Goal: Task Accomplishment & Management: Manage account settings

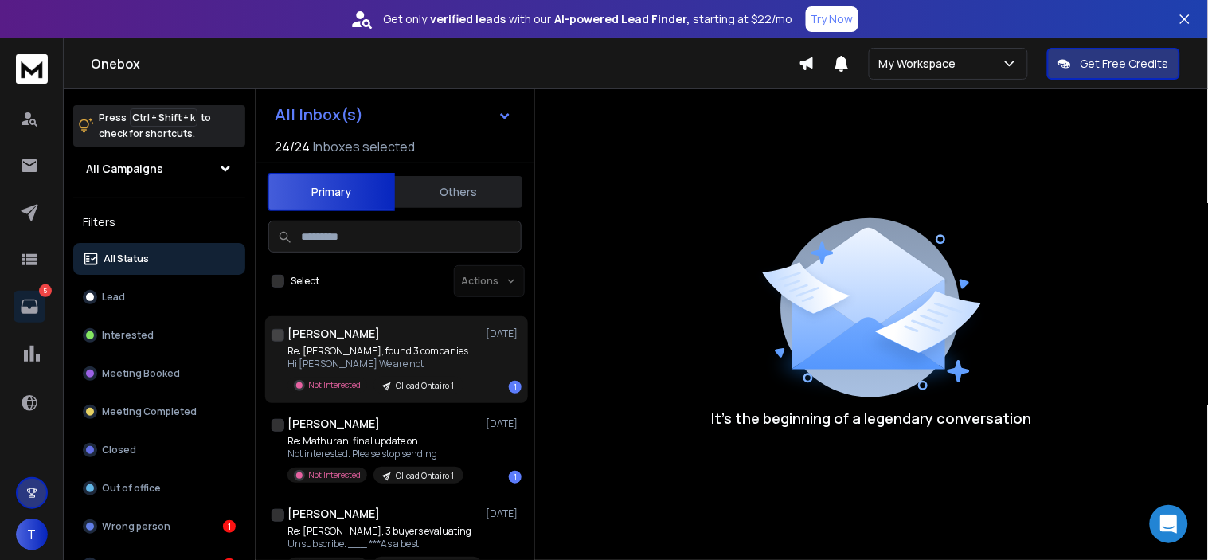
click at [401, 353] on p "Re: [PERSON_NAME], found 3 companies" at bounding box center [377, 351] width 181 height 13
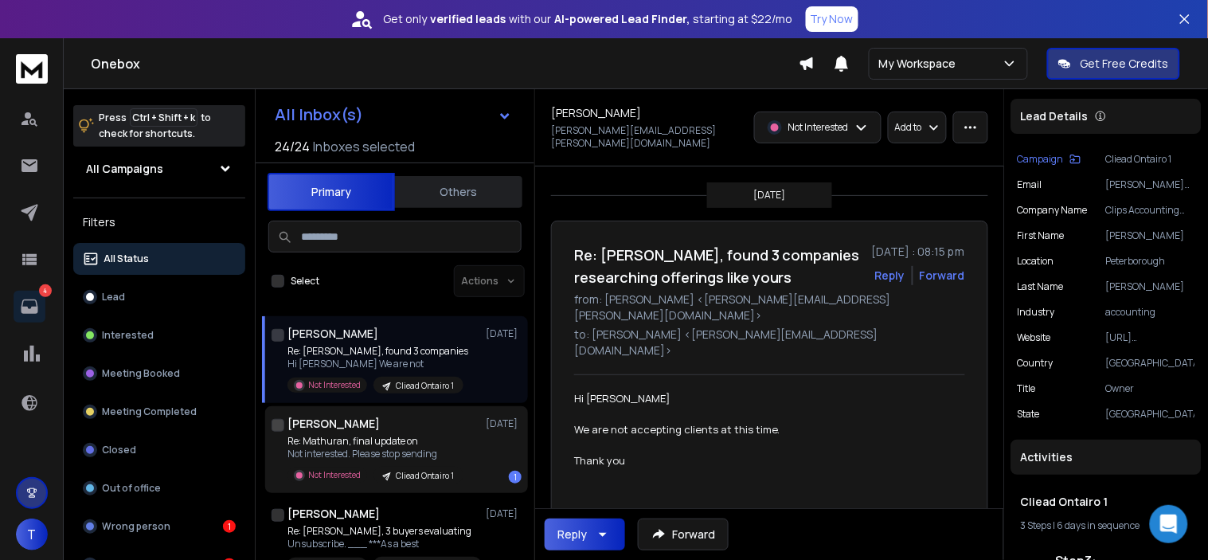
scroll to position [88, 0]
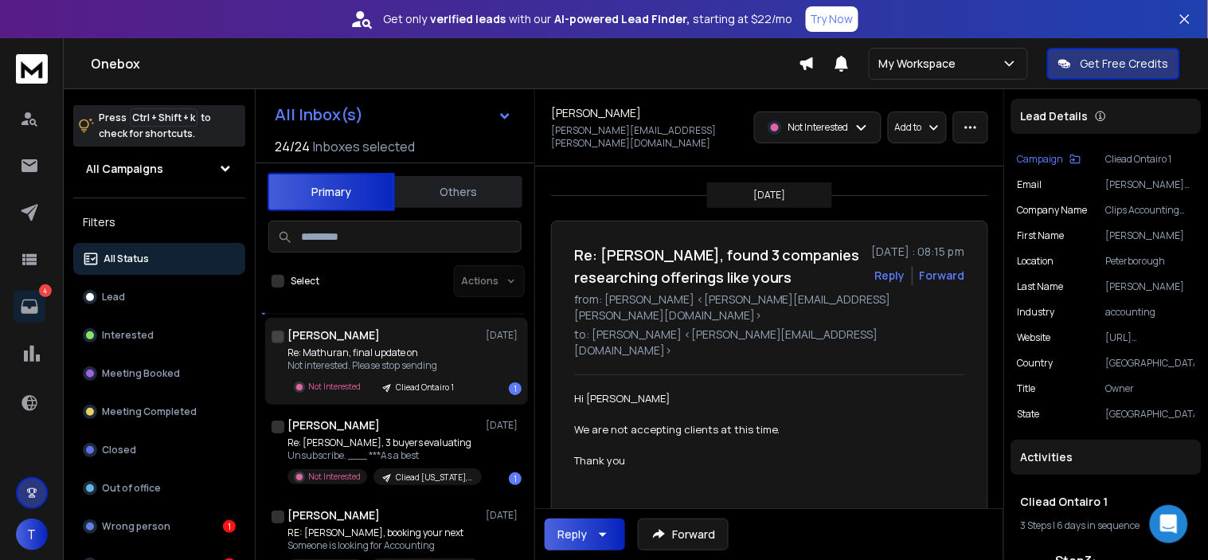
click at [348, 361] on p "Not interested. Please stop sending" at bounding box center [375, 365] width 176 height 13
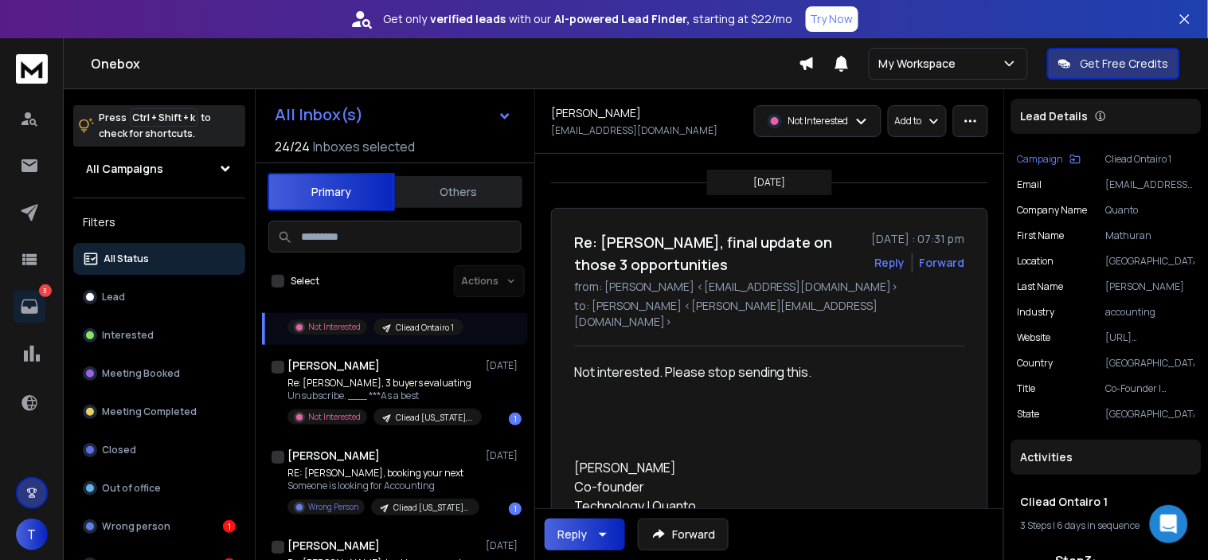
scroll to position [177, 0]
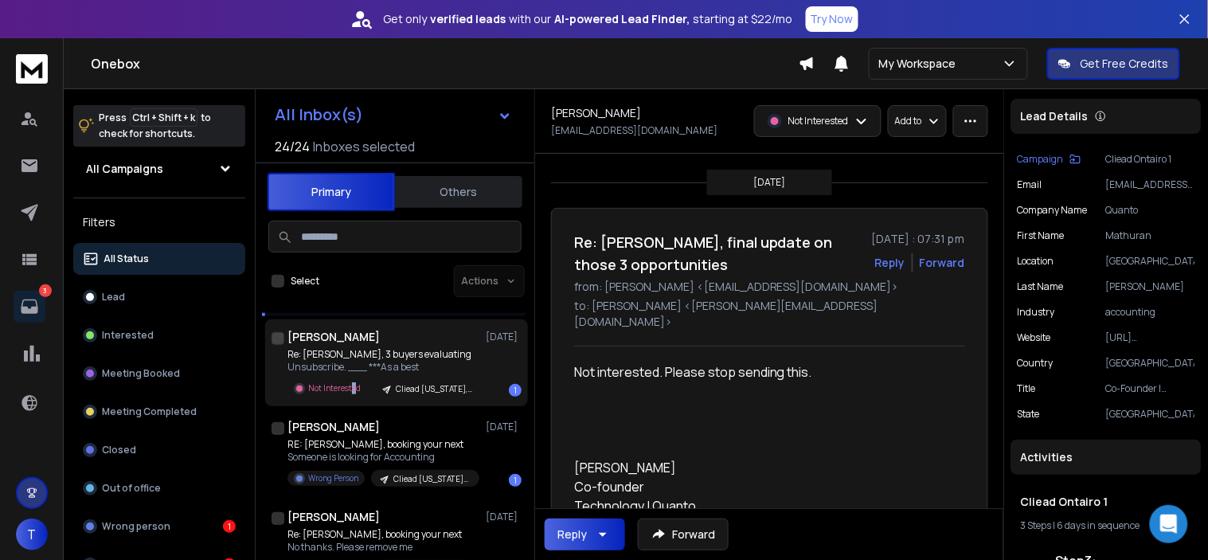
click at [353, 377] on div "Re: [PERSON_NAME], 3 buyers evaluating Unsubscribe. ___ ***As a best Not Intere…" at bounding box center [384, 372] width 194 height 49
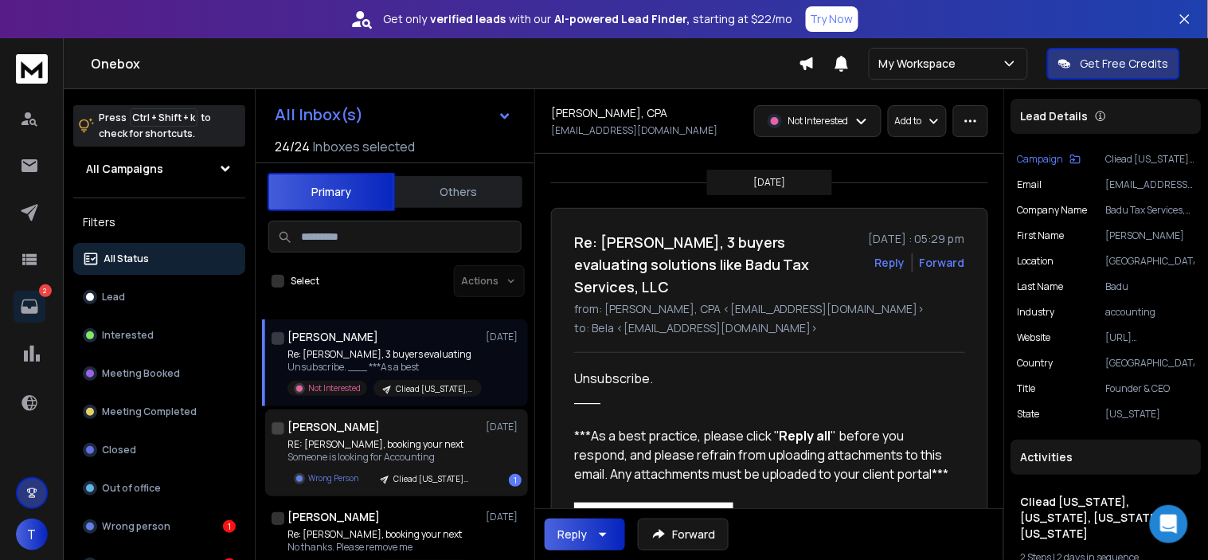
click at [365, 428] on h1 "[PERSON_NAME]" at bounding box center [333, 427] width 92 height 16
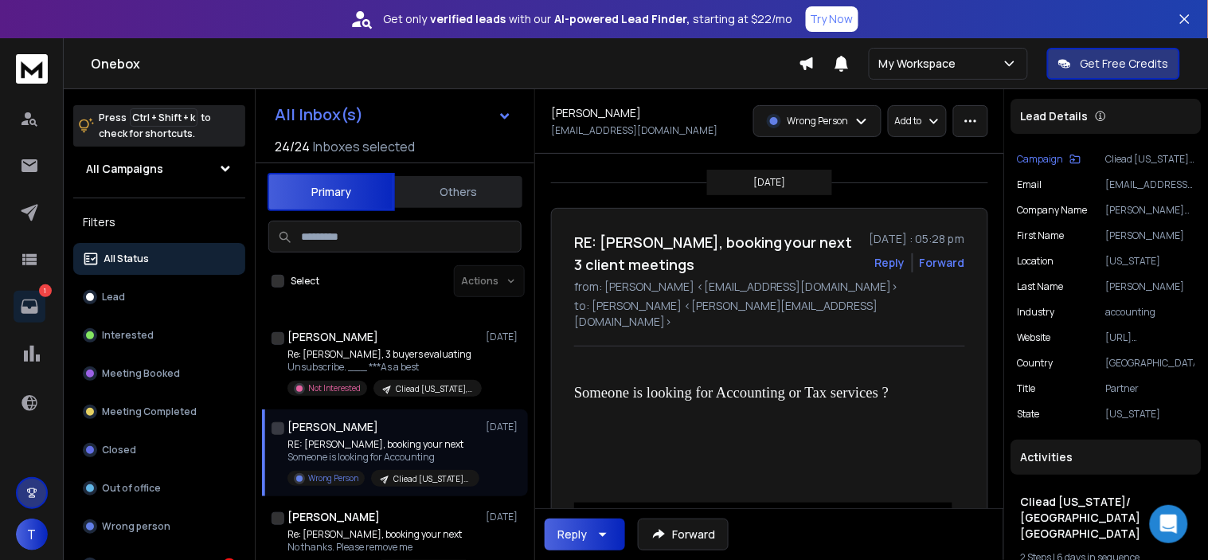
click at [281, 424] on button "button" at bounding box center [277, 428] width 13 height 13
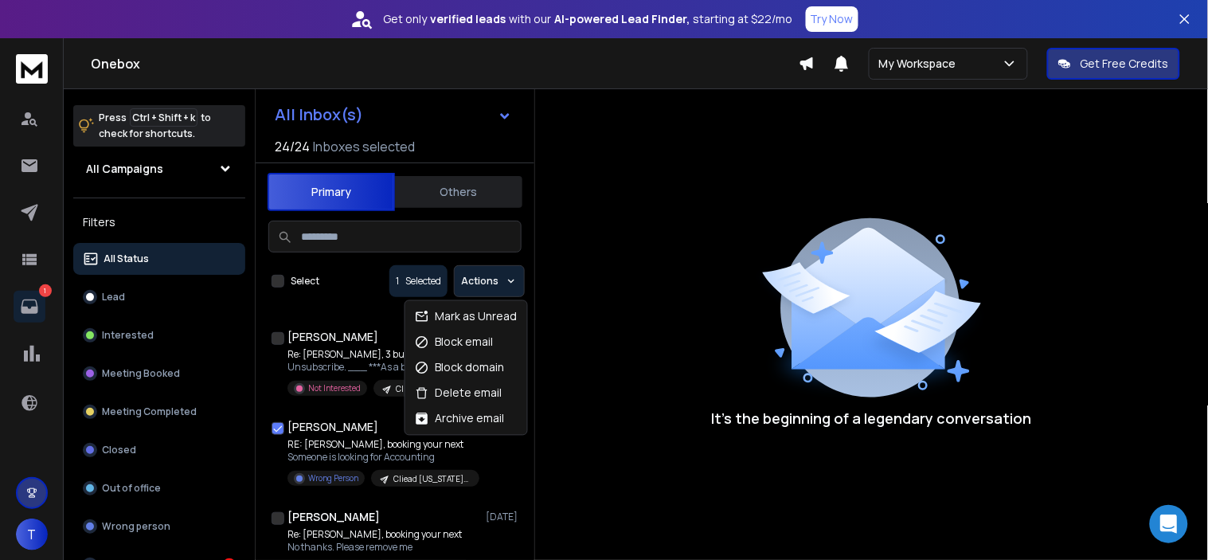
click at [510, 280] on icon "button" at bounding box center [511, 281] width 6 height 4
click at [492, 319] on div "Mark as Unread" at bounding box center [466, 317] width 103 height 16
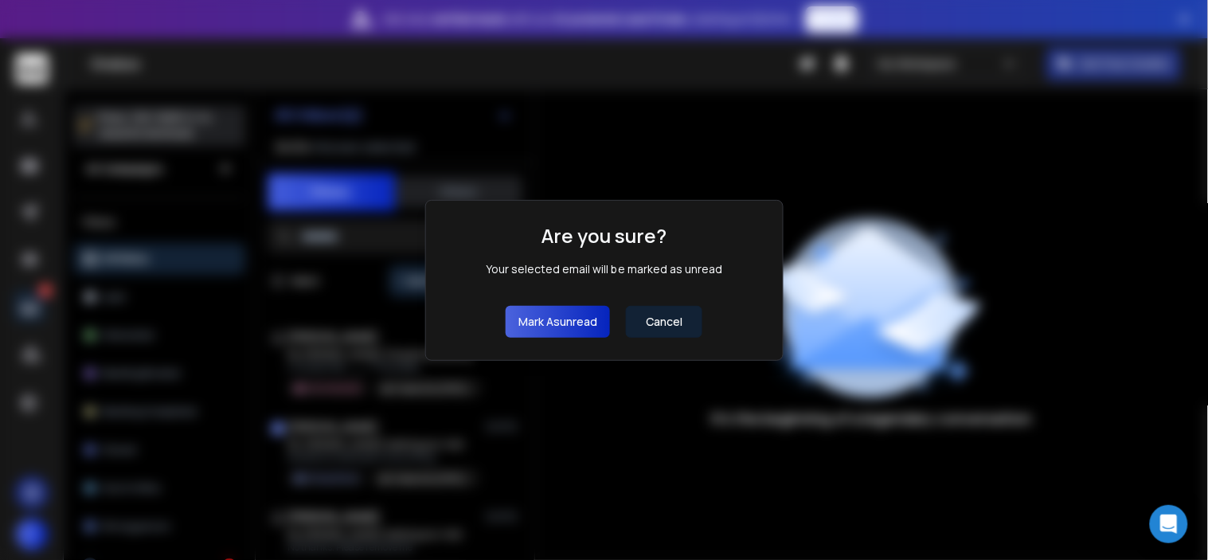
click at [539, 324] on p "Mark as unread" at bounding box center [557, 322] width 79 height 16
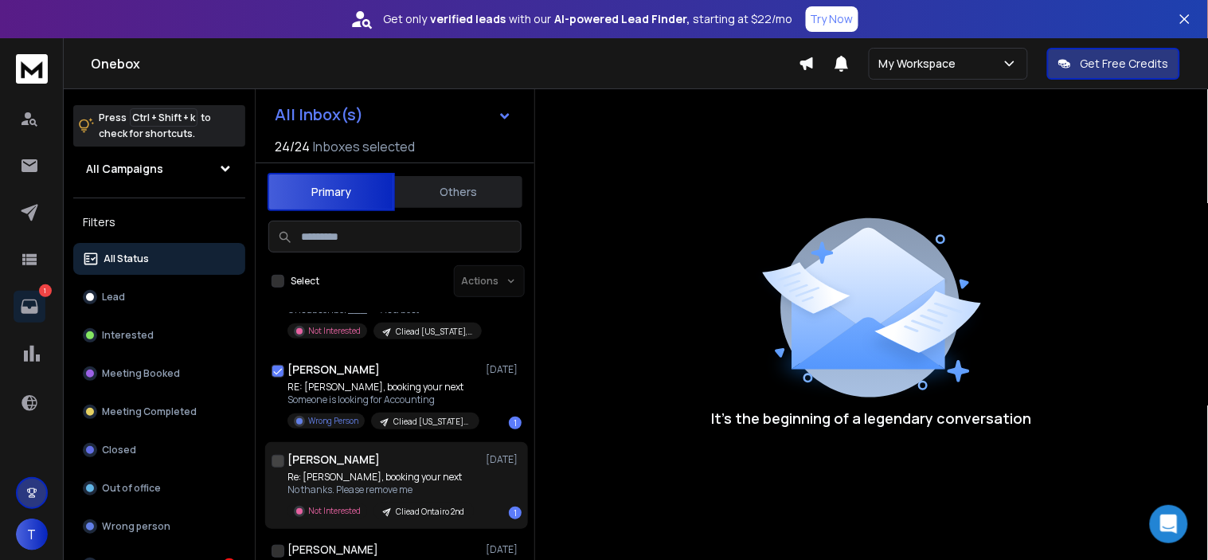
scroll to position [265, 0]
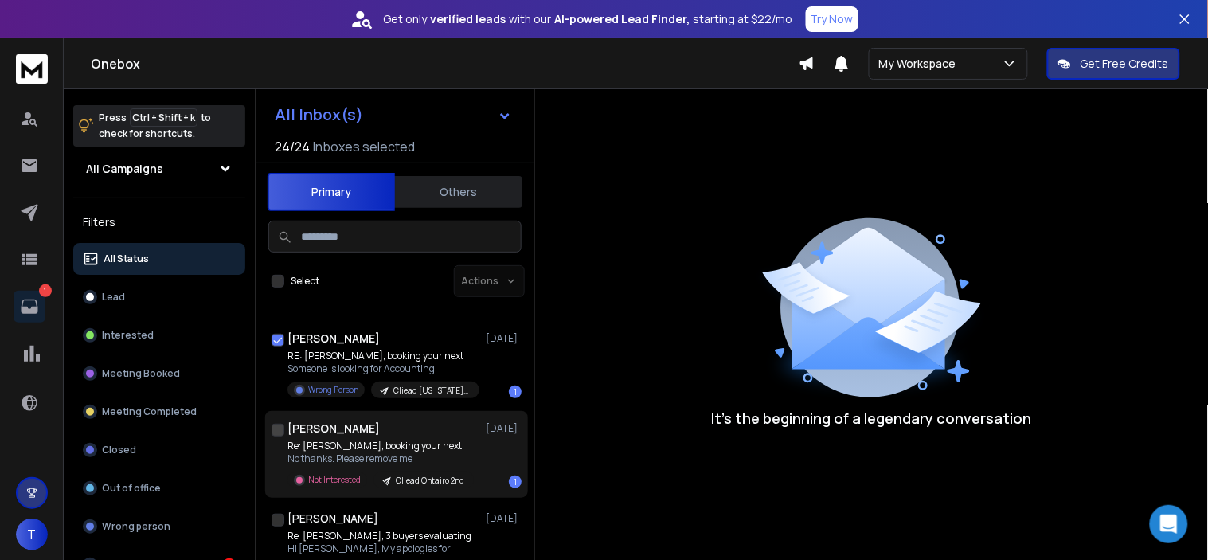
click at [368, 463] on p "No thanks. Please remove me" at bounding box center [380, 458] width 186 height 13
